Goal: Answer question/provide support

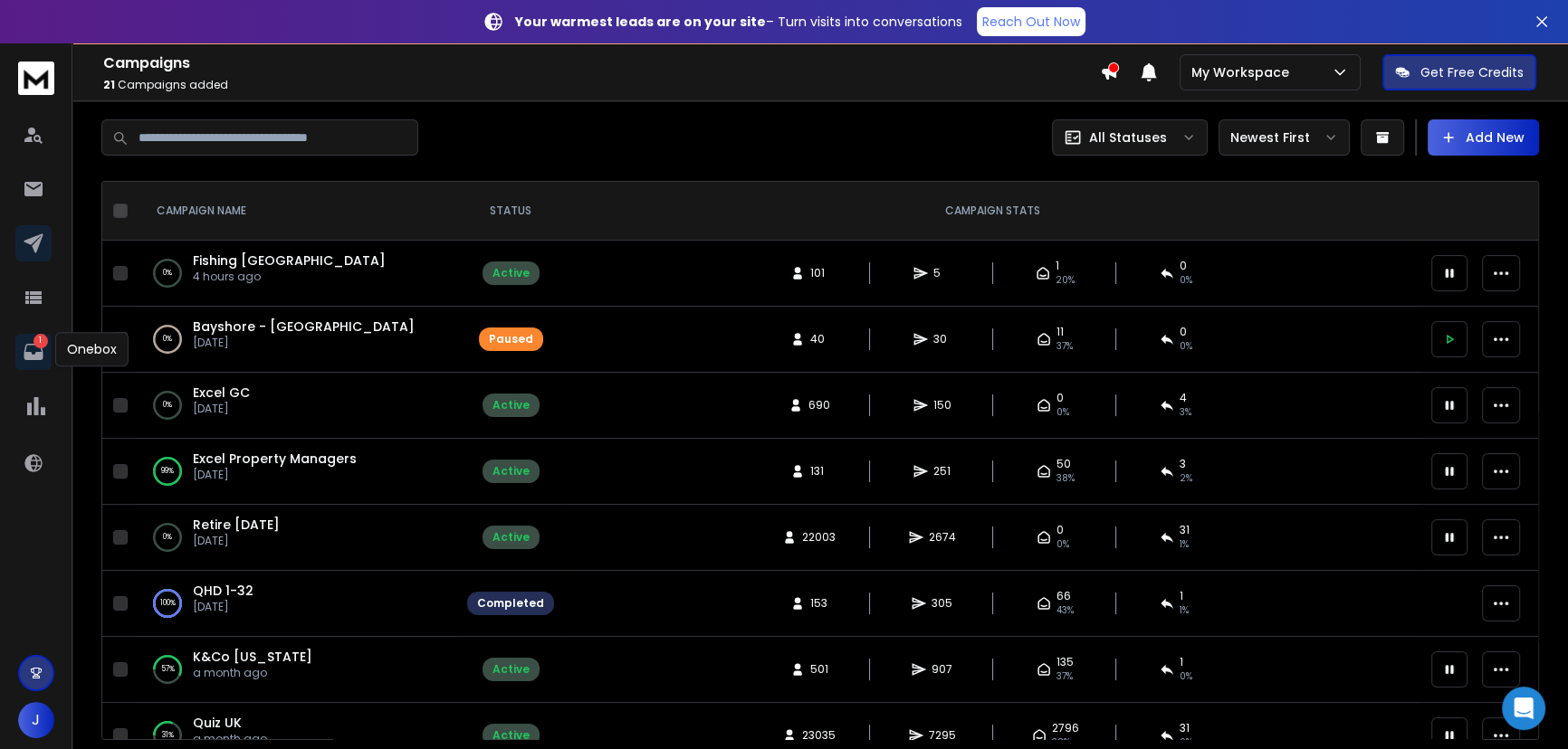
click at [30, 341] on icon at bounding box center [33, 352] width 21 height 21
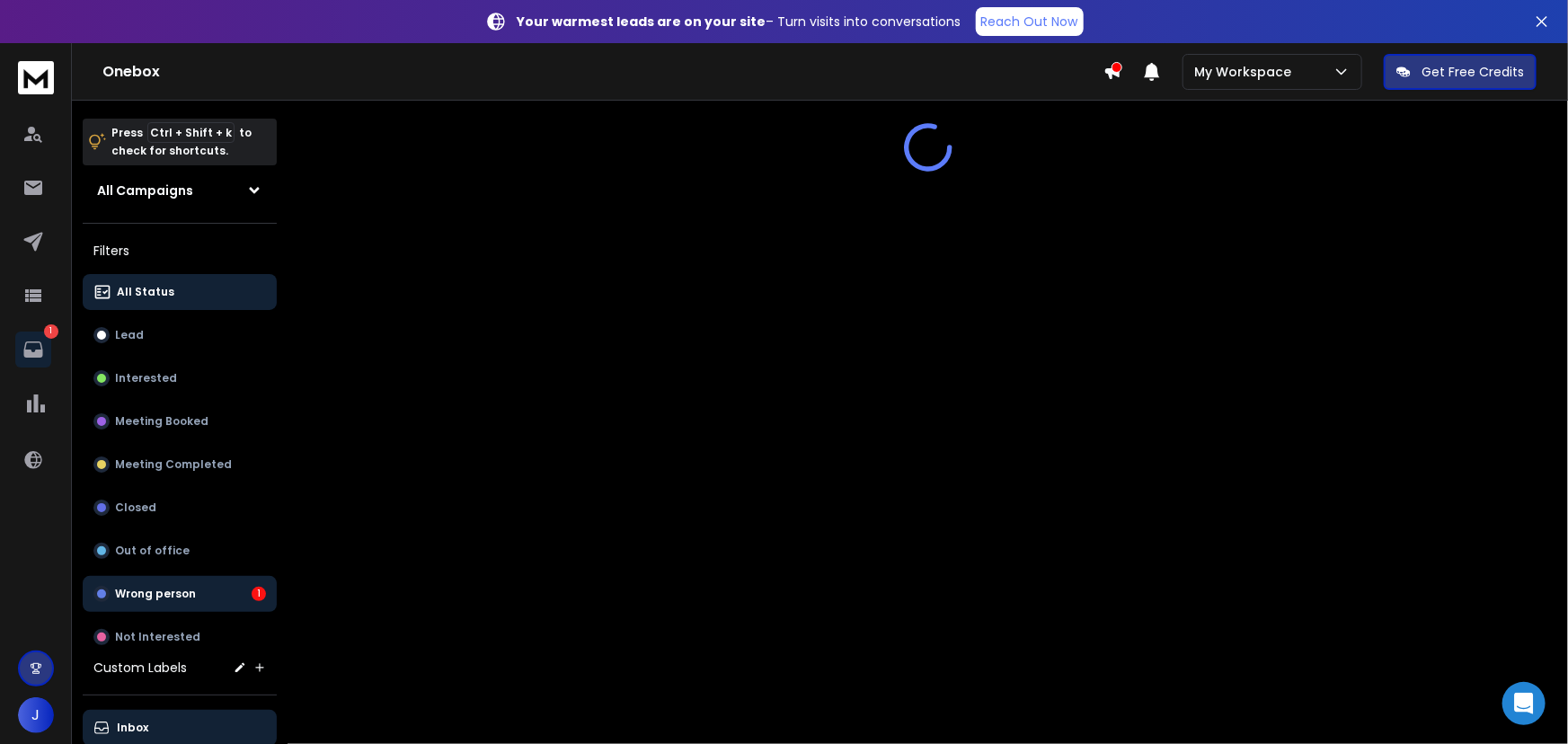
click at [181, 587] on p "Wrong person" at bounding box center [155, 594] width 80 height 15
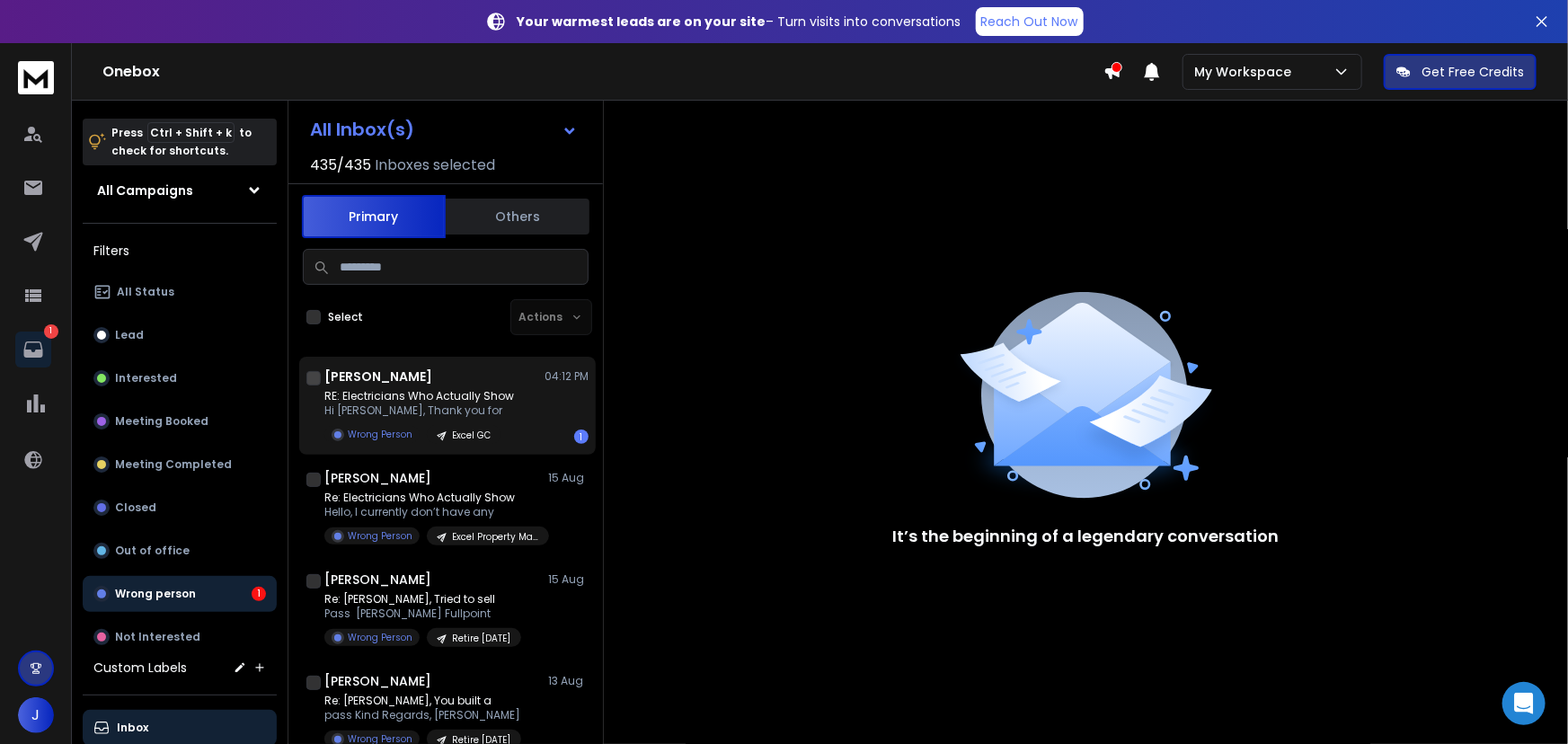
click at [435, 395] on p "RE: Electricians Who Actually Show" at bounding box center [419, 396] width 190 height 15
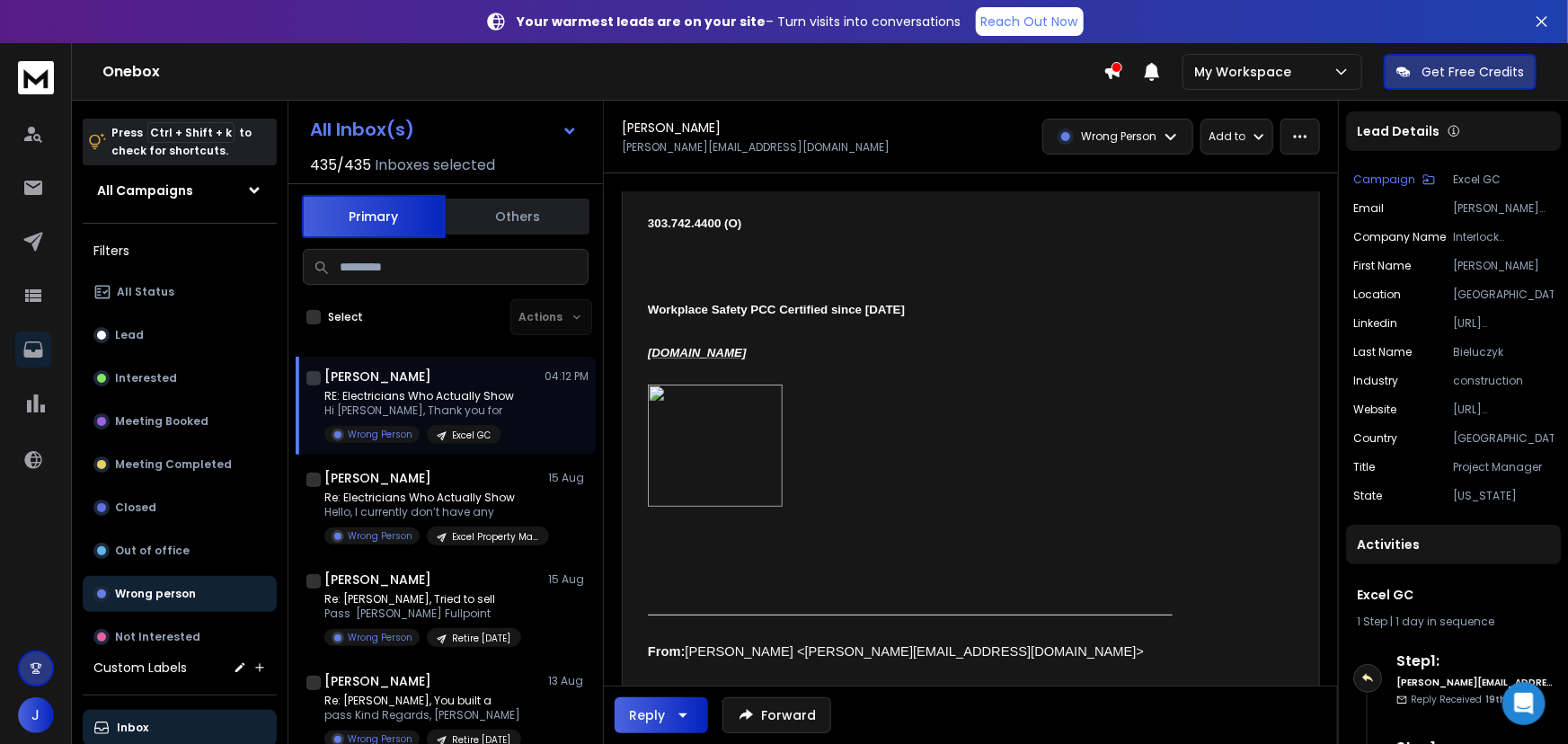
scroll to position [762, 0]
